Goal: Task Accomplishment & Management: Use online tool/utility

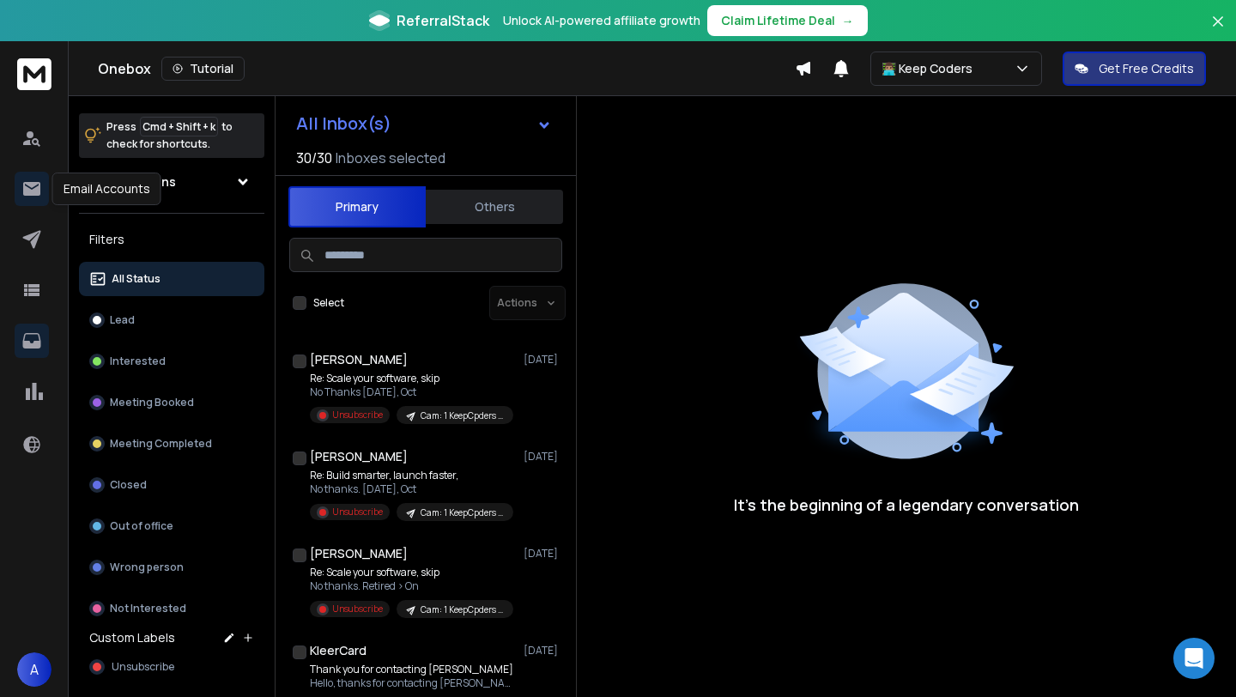
click at [44, 179] on link at bounding box center [32, 189] width 34 height 34
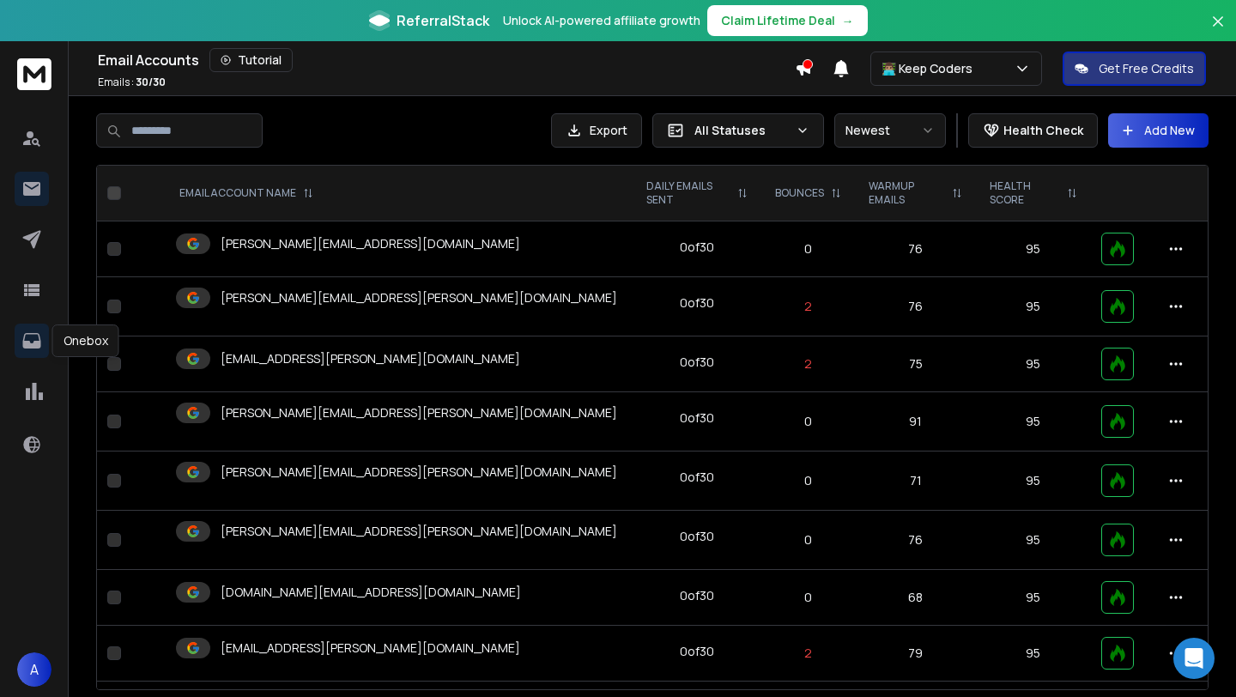
click at [31, 345] on icon at bounding box center [31, 340] width 18 height 15
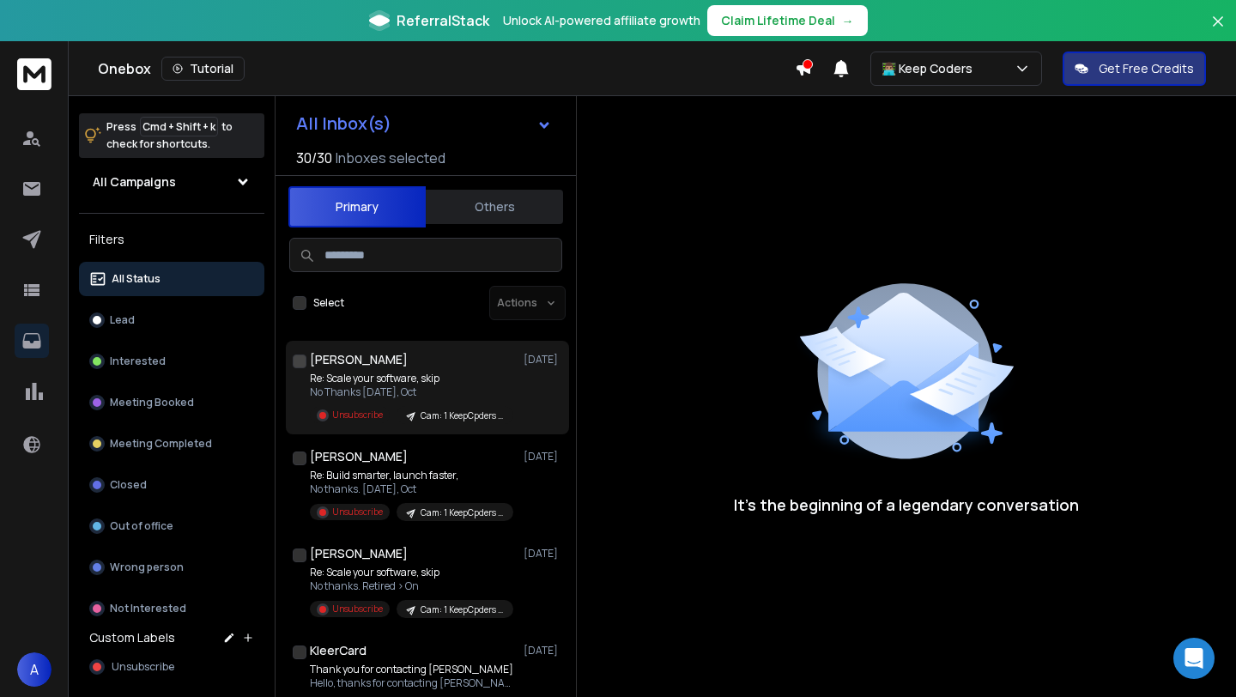
click at [361, 372] on p "Re: Scale your software, skip" at bounding box center [411, 379] width 203 height 14
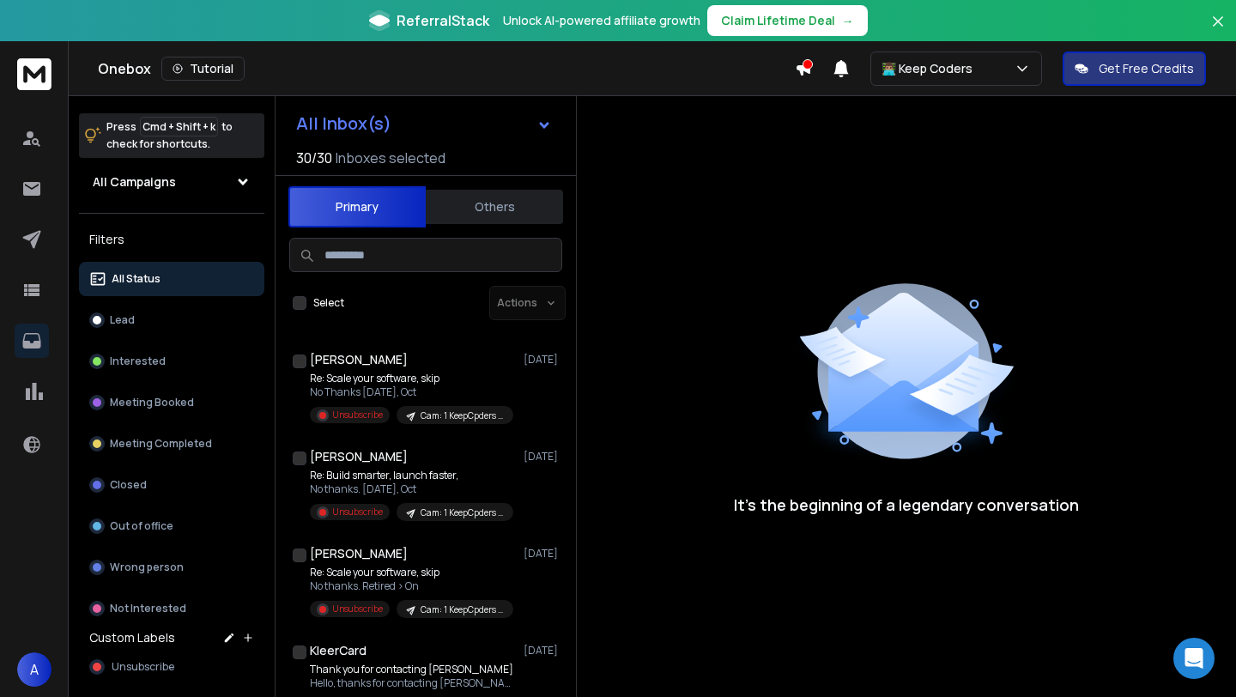
click at [191, 281] on button "All Status" at bounding box center [171, 279] width 185 height 34
click at [545, 132] on icon at bounding box center [543, 125] width 15 height 15
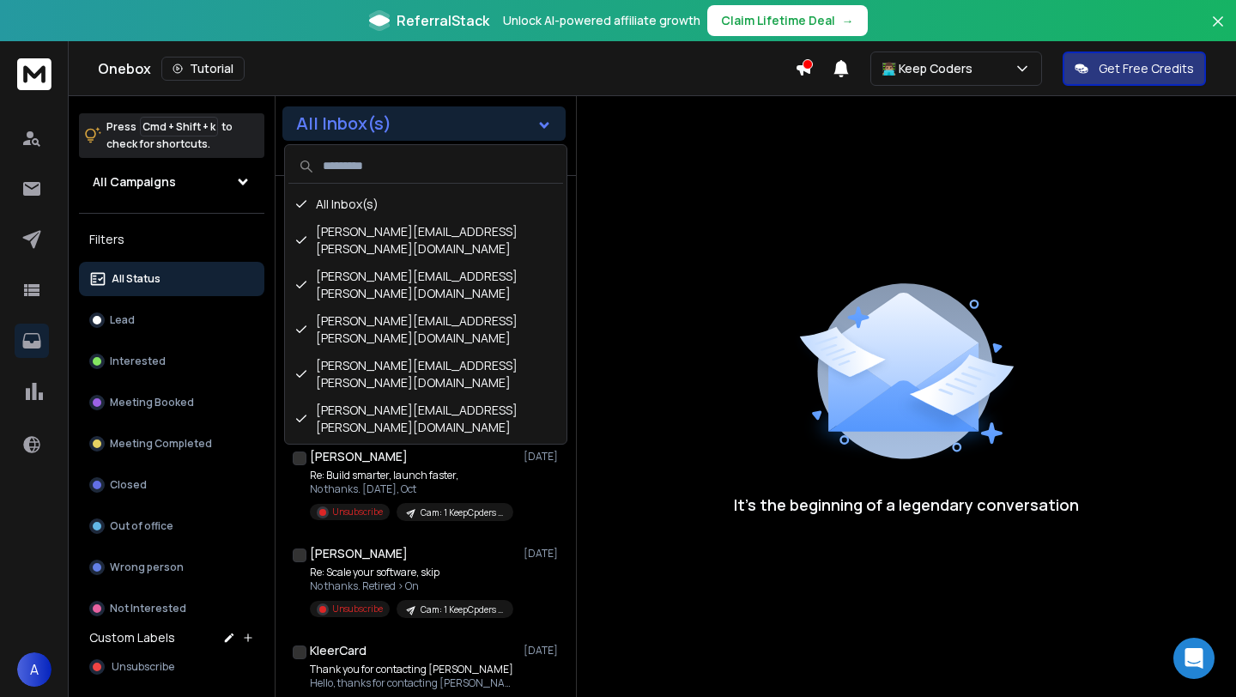
click at [553, 133] on button "All Inbox(s)" at bounding box center [423, 123] width 283 height 34
click at [584, 134] on div "It’s the beginning of a legendary conversation" at bounding box center [906, 392] width 659 height 592
